Goal: Task Accomplishment & Management: Manage account settings

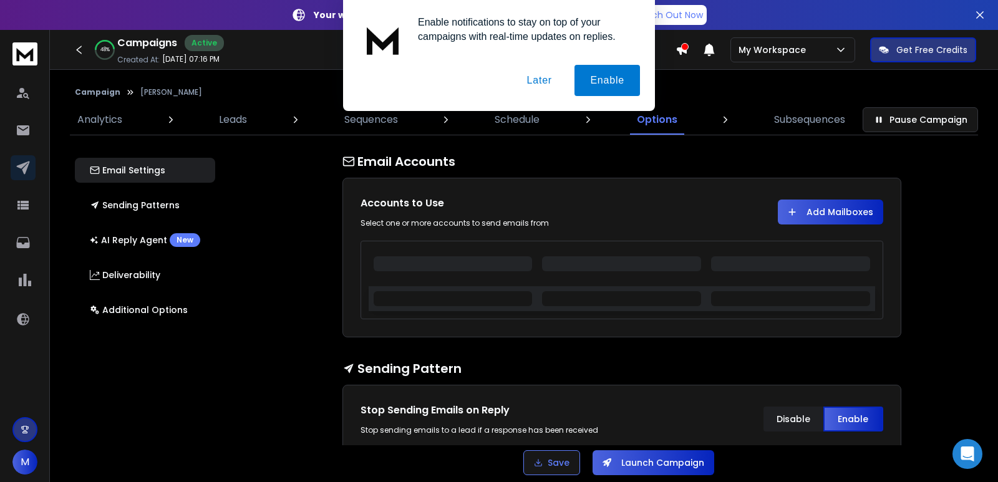
click at [545, 80] on button "Later" at bounding box center [539, 80] width 56 height 31
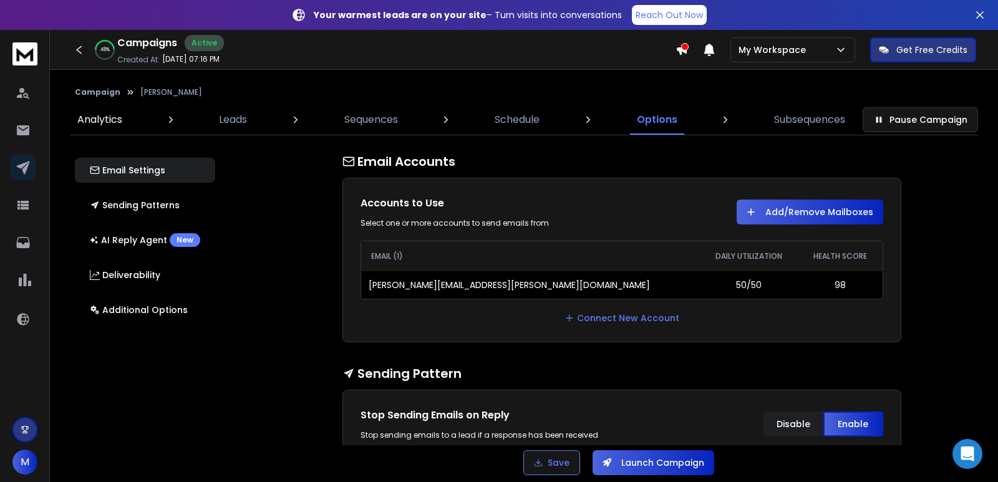
click at [91, 119] on p "Analytics" at bounding box center [99, 119] width 45 height 15
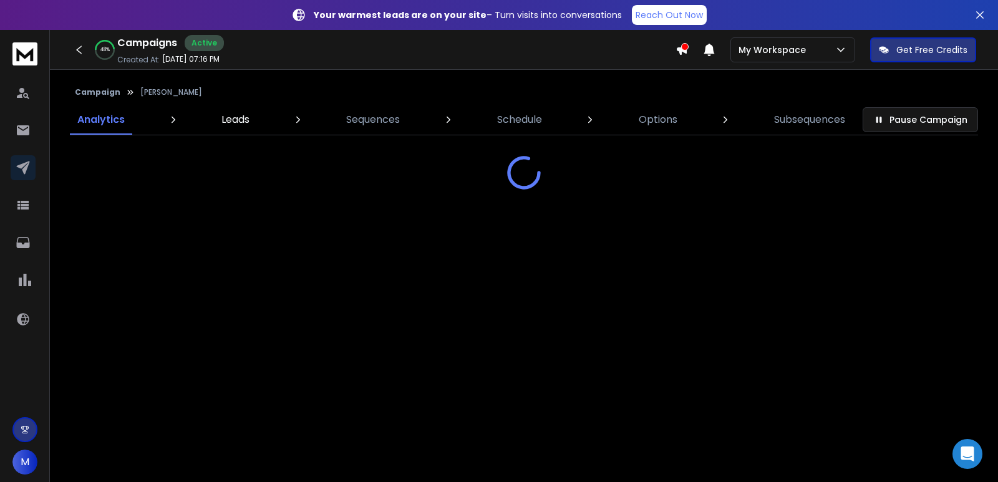
click at [233, 122] on p "Leads" at bounding box center [235, 119] width 28 height 15
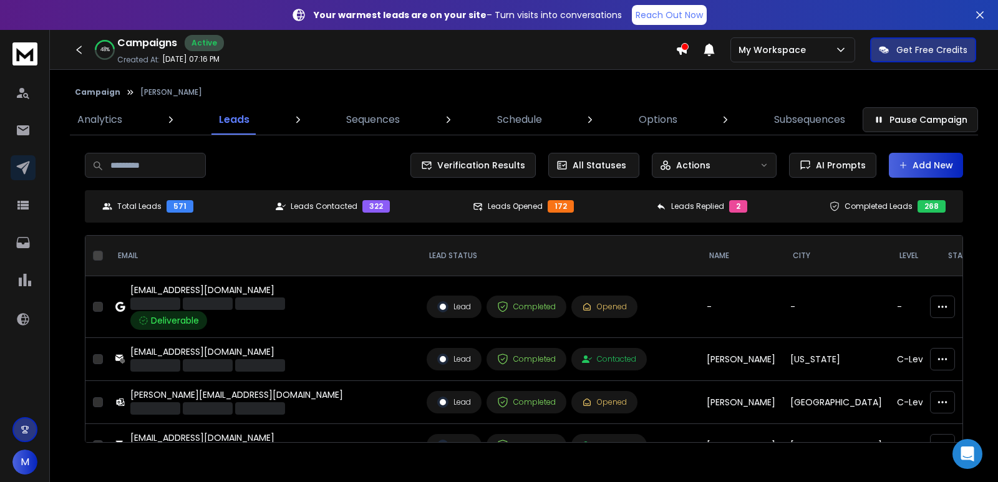
click at [17, 167] on icon at bounding box center [22, 167] width 13 height 13
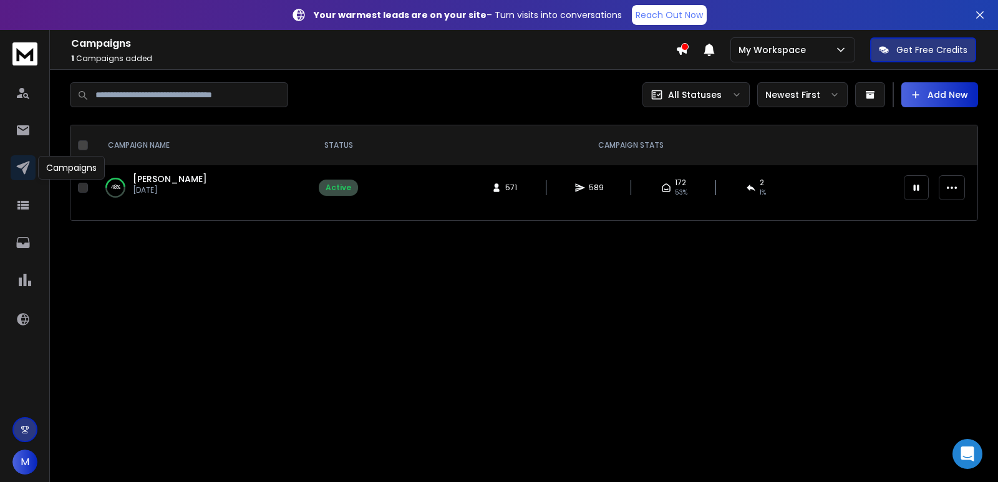
click at [27, 165] on icon at bounding box center [22, 167] width 13 height 13
click at [20, 125] on icon at bounding box center [23, 130] width 12 height 10
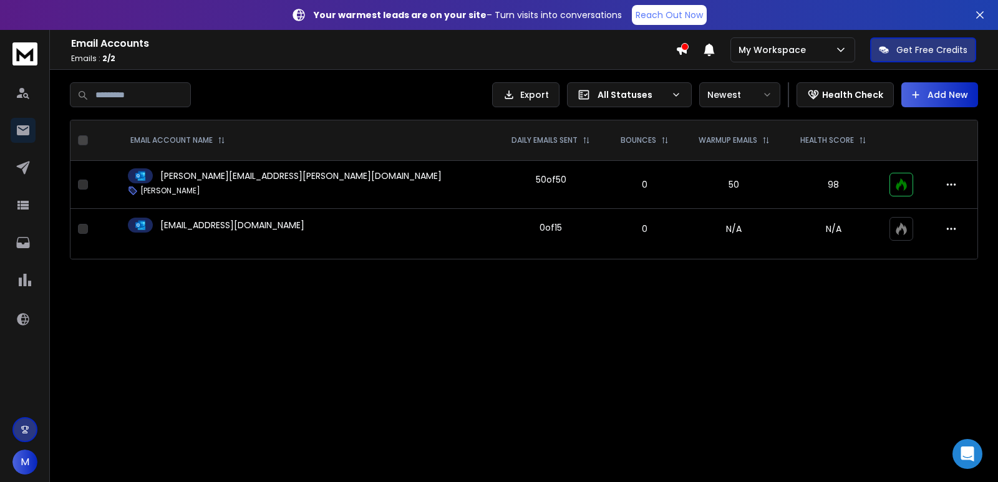
click at [256, 198] on td "[PERSON_NAME][EMAIL_ADDRESS][PERSON_NAME][DOMAIN_NAME] [PERSON_NAME]" at bounding box center [307, 185] width 375 height 48
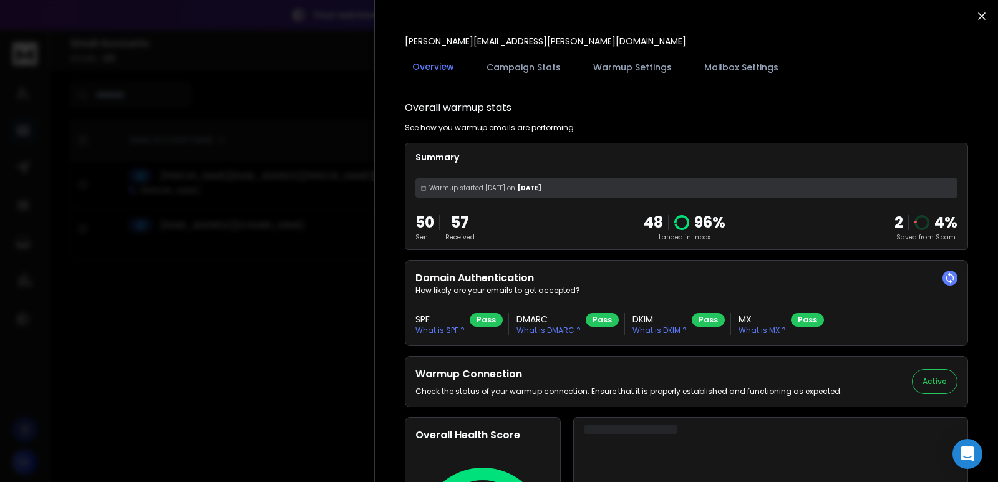
click at [979, 14] on icon "button" at bounding box center [982, 16] width 12 height 12
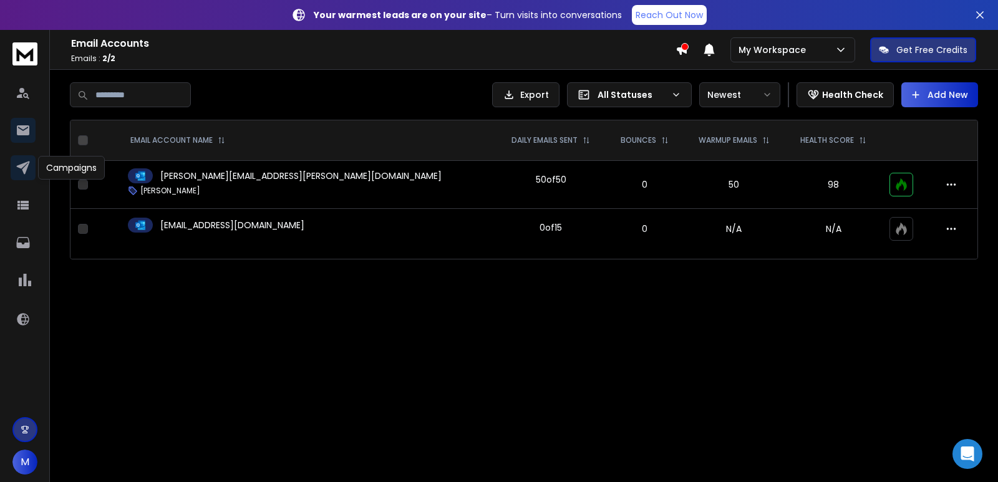
click at [20, 164] on icon at bounding box center [23, 167] width 15 height 15
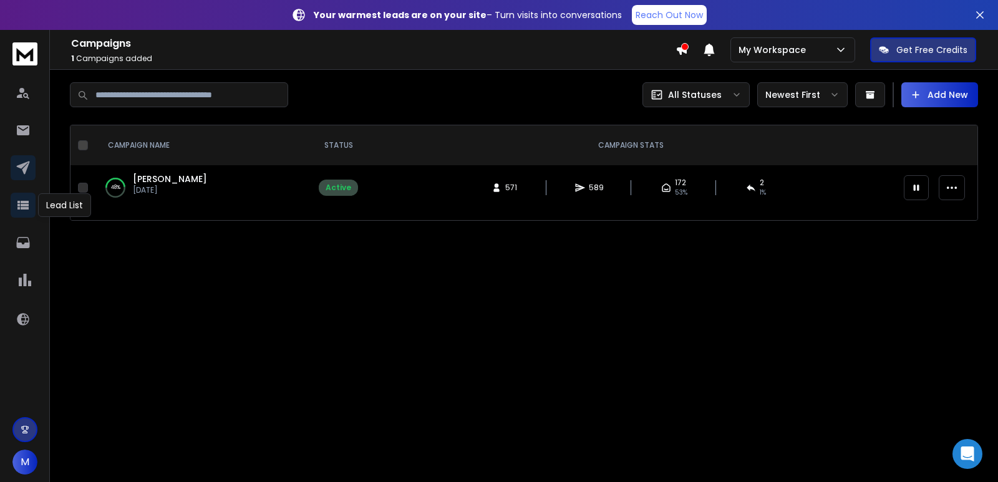
click at [22, 204] on icon at bounding box center [22, 205] width 11 height 9
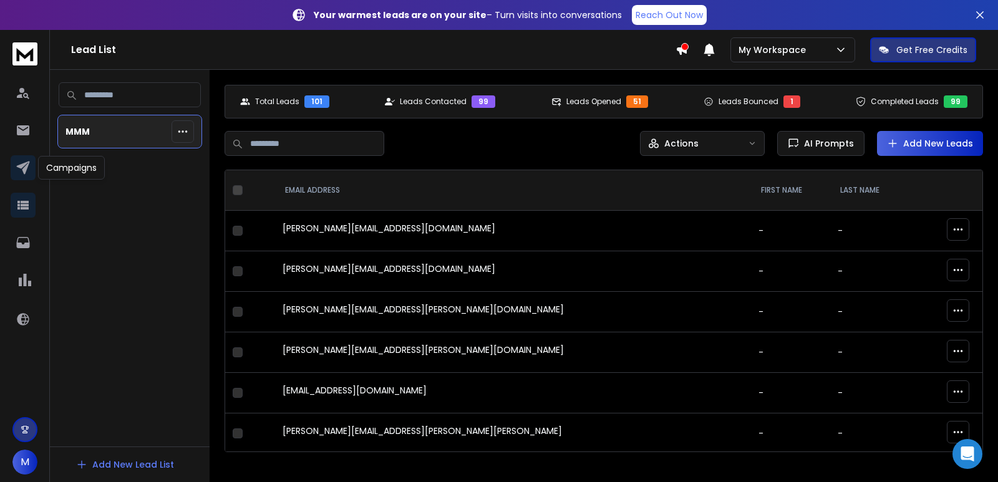
click at [22, 167] on icon at bounding box center [22, 167] width 13 height 13
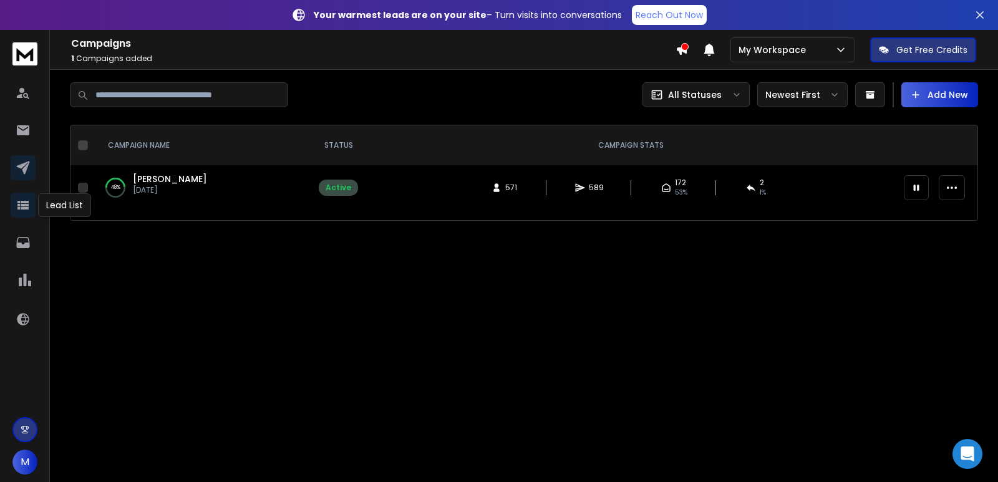
click at [26, 209] on icon at bounding box center [22, 205] width 11 height 9
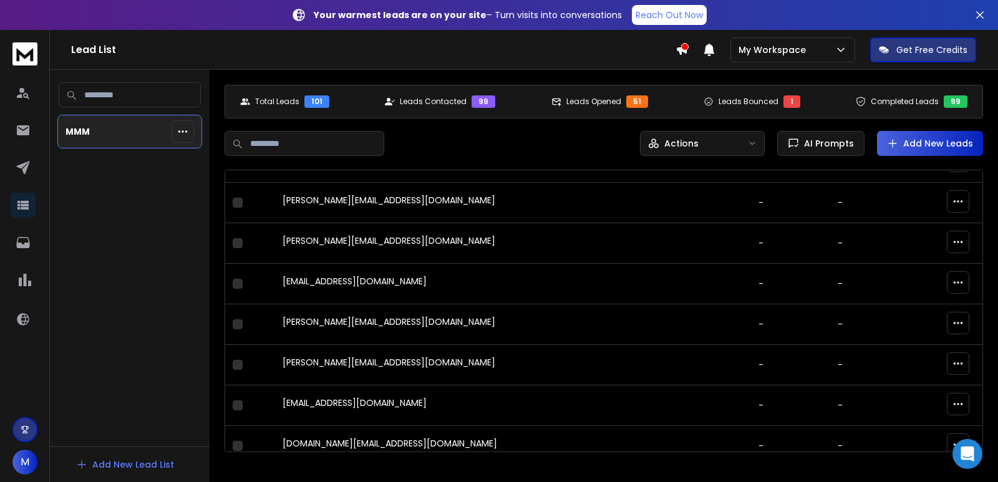
scroll to position [249, 0]
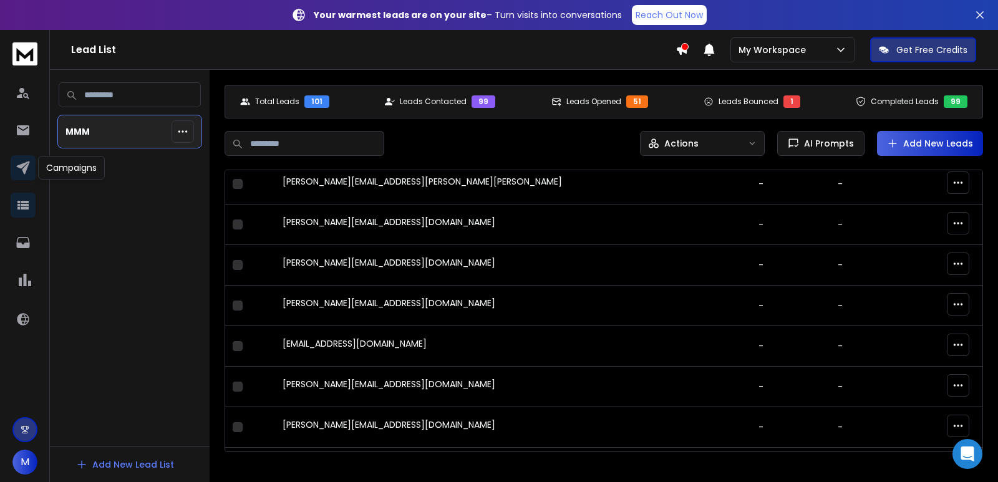
click at [22, 172] on icon at bounding box center [23, 167] width 15 height 15
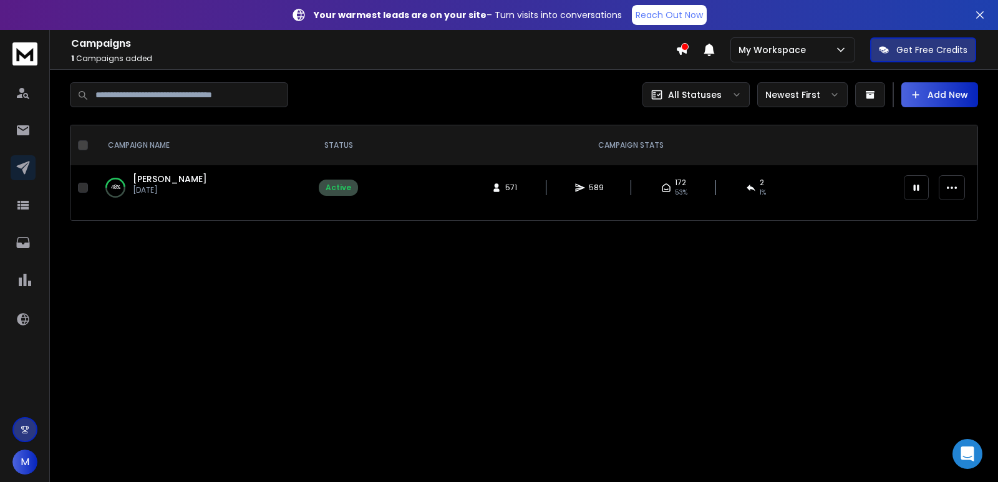
click at [223, 206] on td "48 % [PERSON_NAME] [DATE]" at bounding box center [202, 187] width 218 height 45
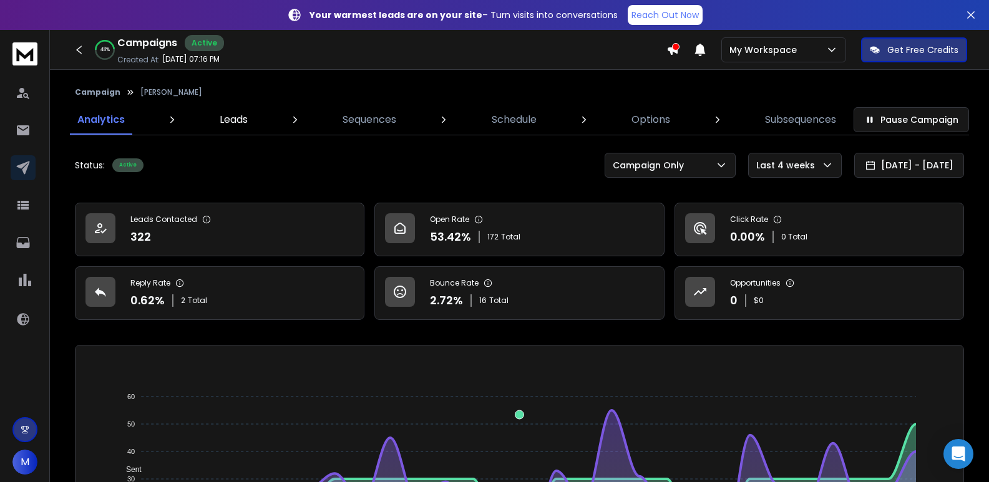
click at [233, 119] on p "Leads" at bounding box center [234, 119] width 28 height 15
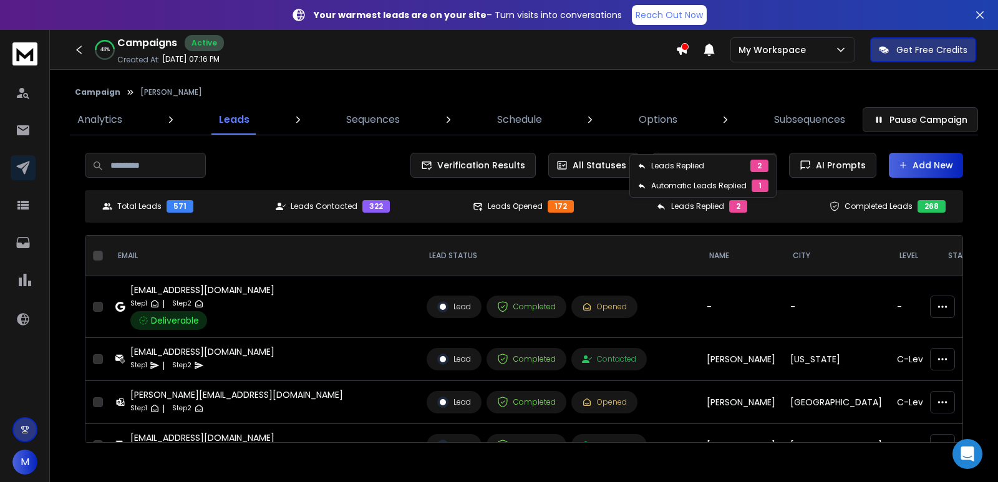
click at [727, 208] on div "Leads Replied 2" at bounding box center [701, 206] width 91 height 12
